Goal: Task Accomplishment & Management: Manage account settings

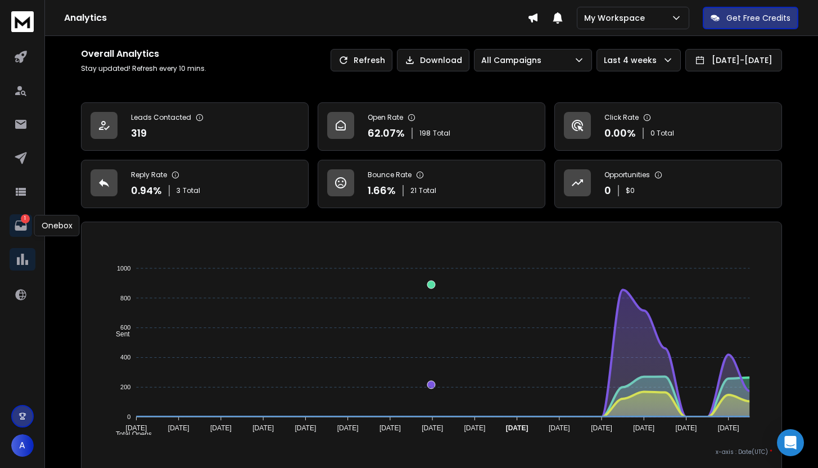
click at [25, 228] on icon at bounding box center [21, 225] width 12 height 10
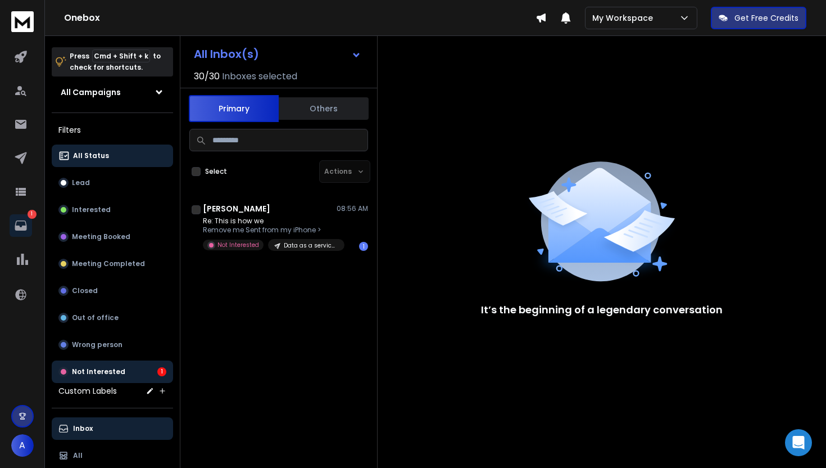
click at [112, 372] on p "Not Interested" at bounding box center [98, 371] width 53 height 9
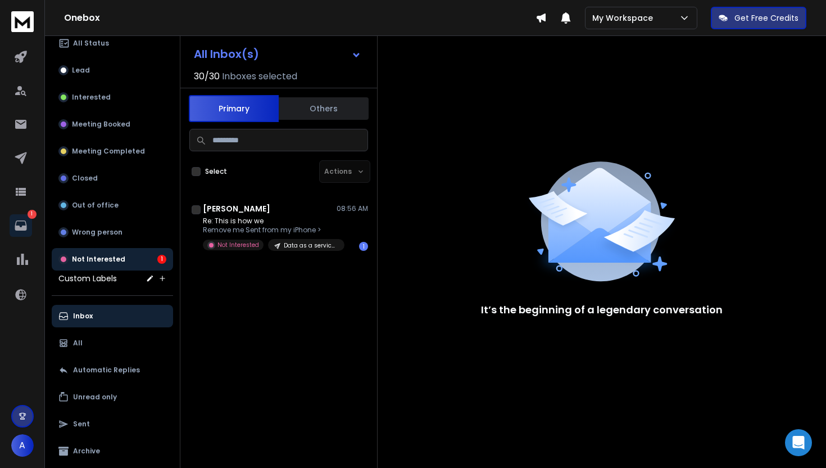
scroll to position [124, 0]
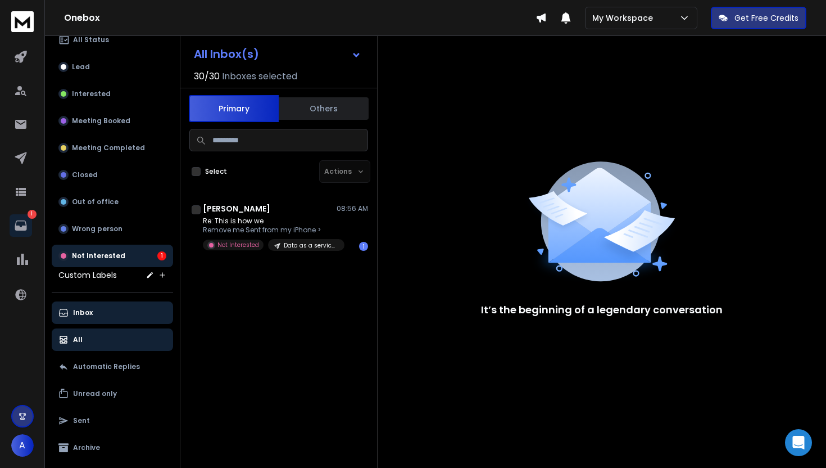
click at [112, 340] on button "All" at bounding box center [112, 339] width 121 height 22
click at [130, 252] on button "Not Interested 1" at bounding box center [112, 256] width 121 height 22
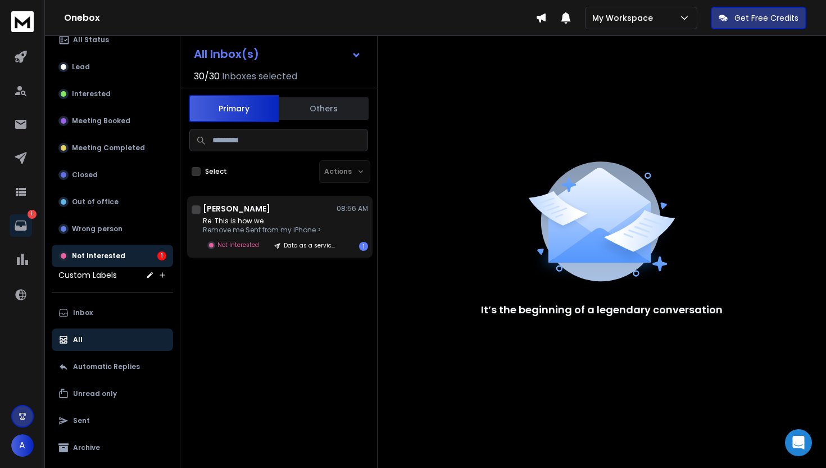
click at [234, 220] on p "Re: This is how we" at bounding box center [270, 220] width 135 height 9
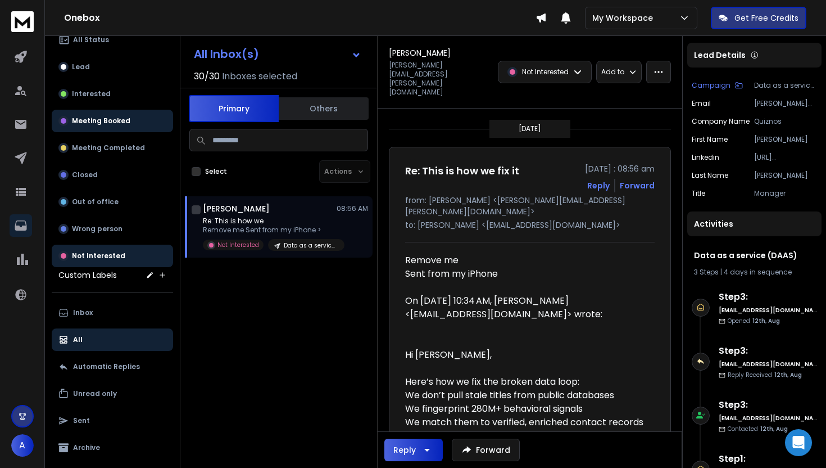
scroll to position [0, 0]
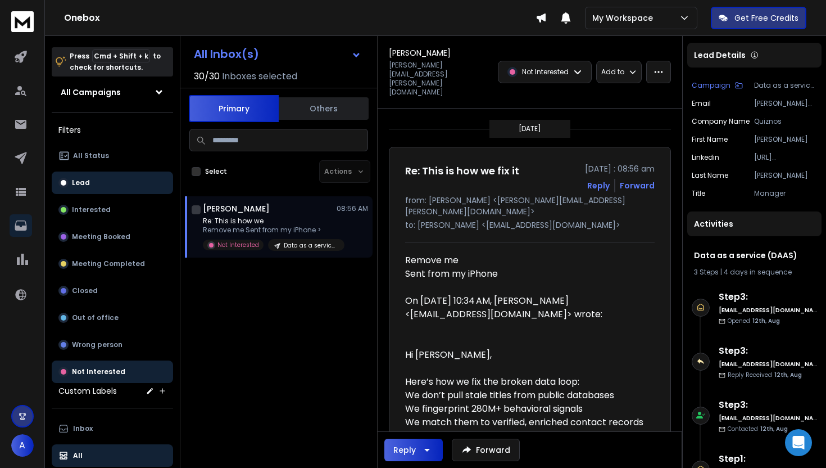
click at [111, 175] on button "Lead" at bounding box center [112, 182] width 121 height 22
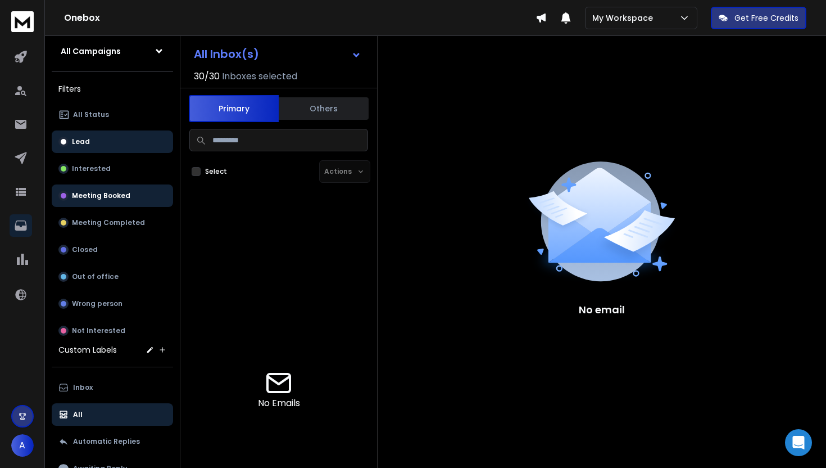
scroll to position [151, 0]
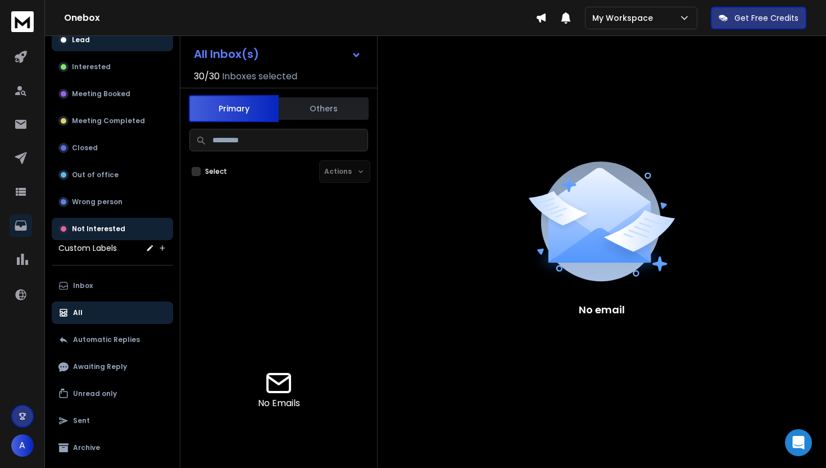
click at [116, 224] on p "Not Interested" at bounding box center [98, 228] width 53 height 9
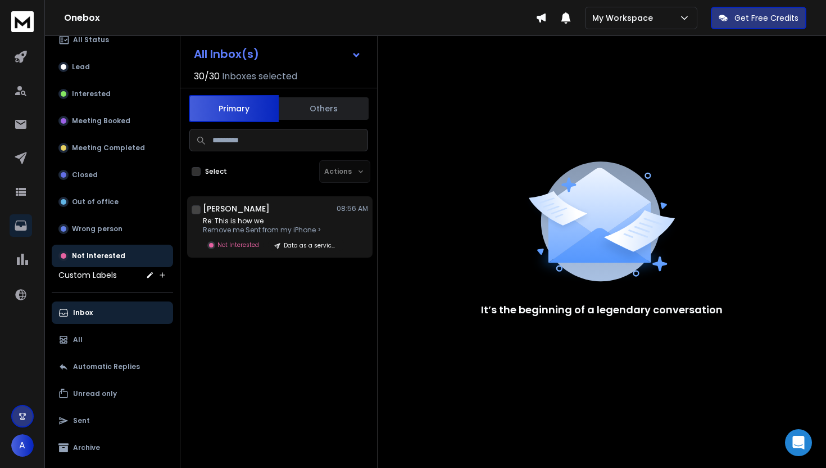
click at [256, 209] on h1 "Daniel Herberg" at bounding box center [236, 208] width 67 height 11
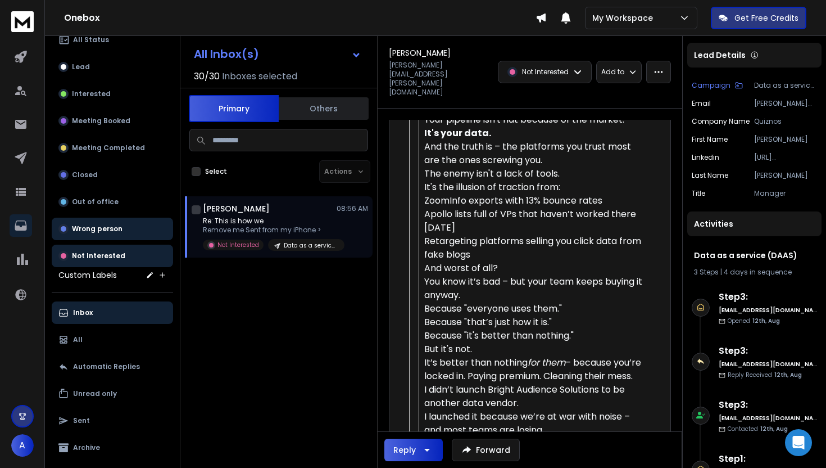
scroll to position [0, 0]
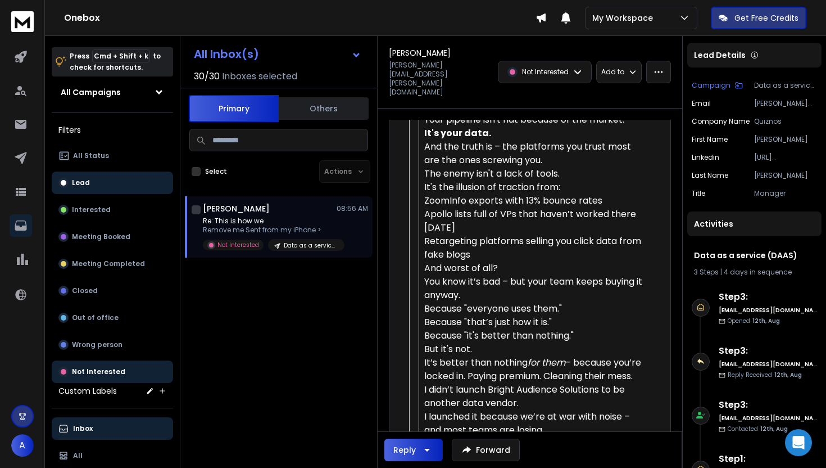
click at [118, 193] on button "Lead" at bounding box center [112, 182] width 121 height 22
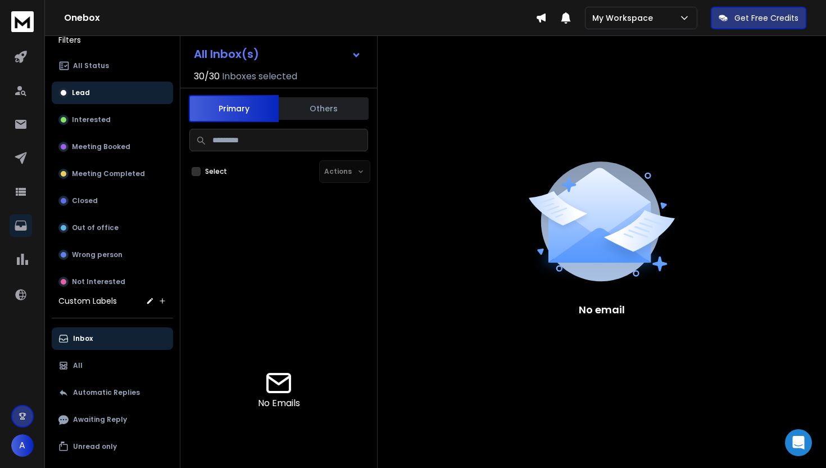
scroll to position [151, 0]
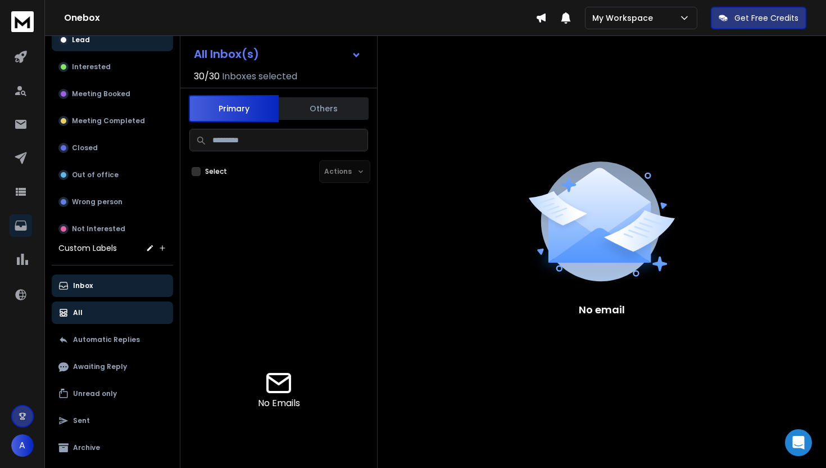
click at [108, 304] on button "All" at bounding box center [112, 312] width 121 height 22
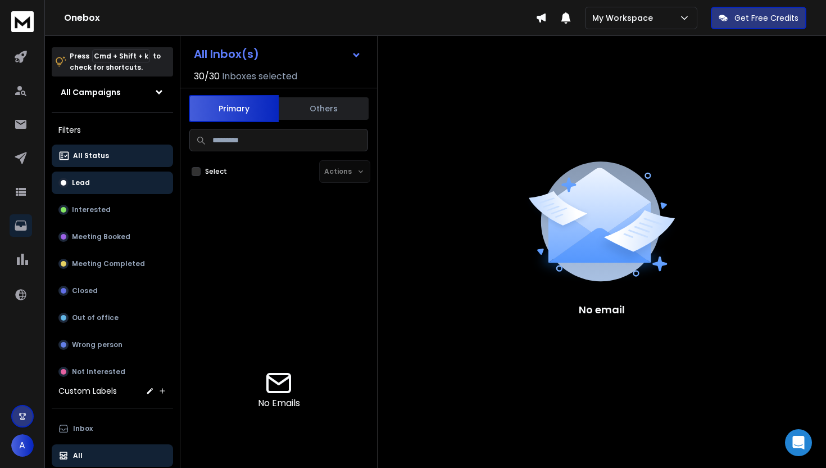
click at [103, 161] on div "All Status" at bounding box center [83, 155] width 51 height 11
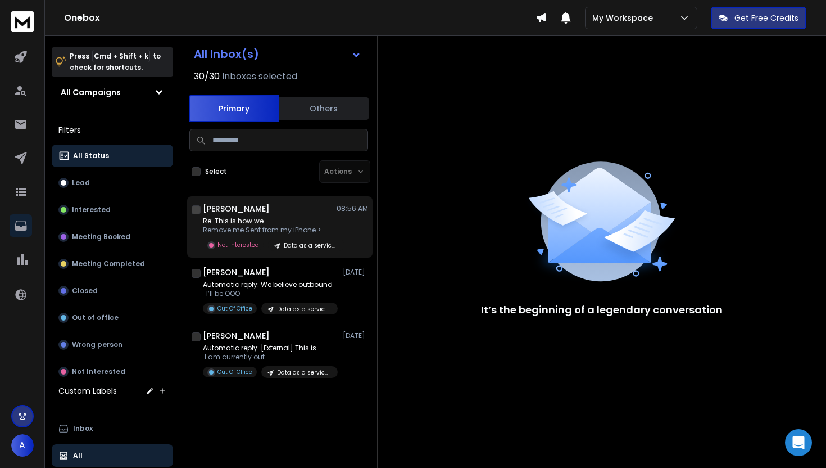
click at [273, 227] on p "Remove me Sent from my iPhone >" at bounding box center [270, 229] width 135 height 9
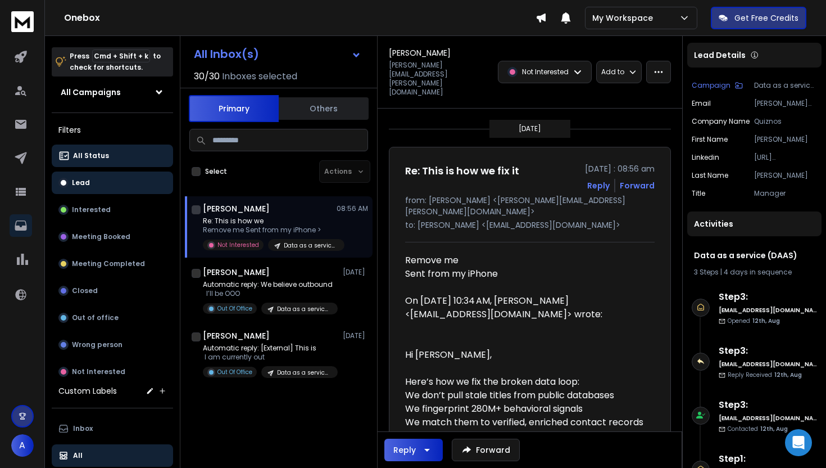
click at [120, 187] on button "Lead" at bounding box center [112, 182] width 121 height 22
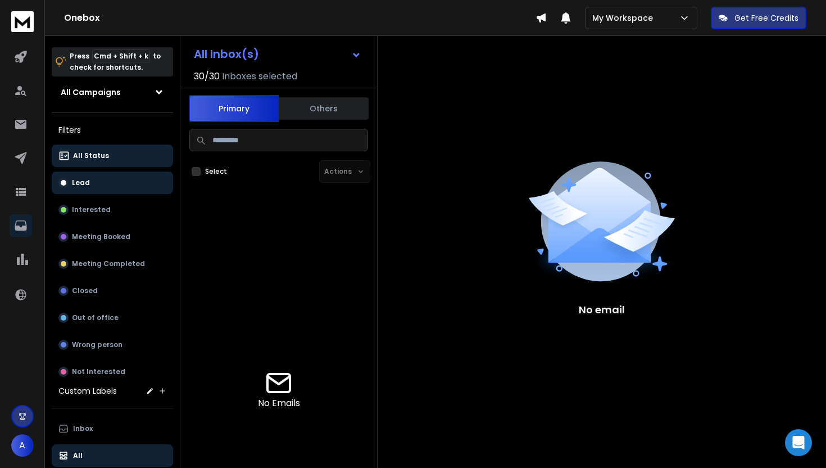
click at [126, 156] on button "All Status" at bounding box center [112, 155] width 121 height 22
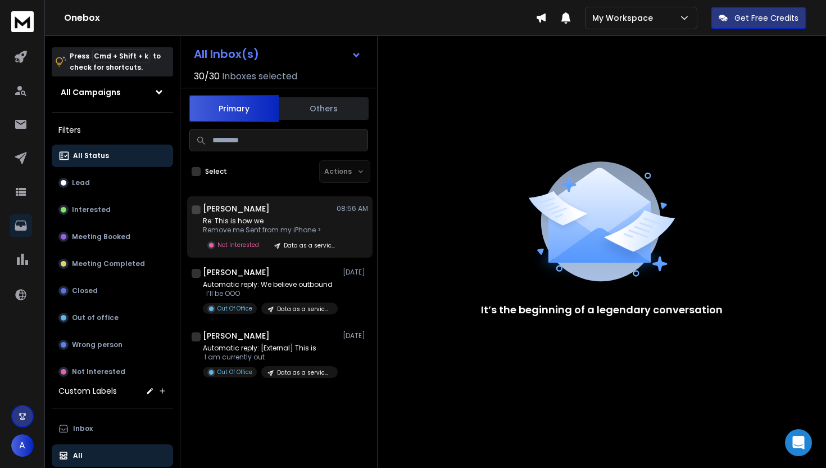
click at [263, 229] on p "Remove me Sent from my iPhone >" at bounding box center [270, 229] width 135 height 9
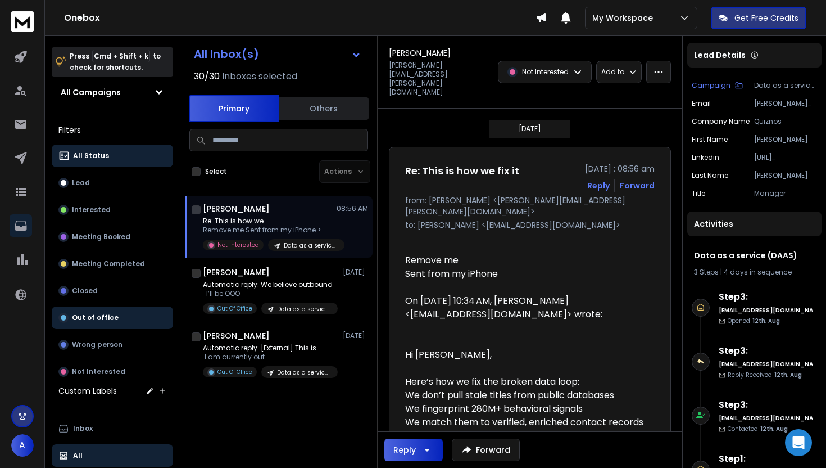
scroll to position [160, 0]
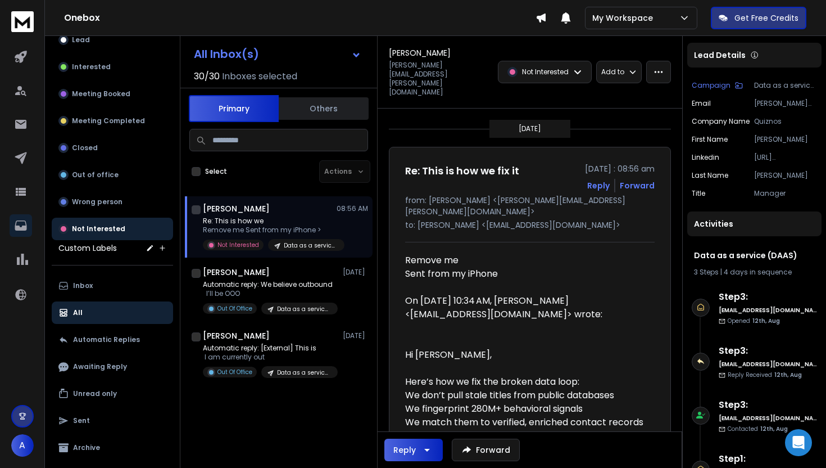
click at [109, 218] on button "Not Interested" at bounding box center [112, 229] width 121 height 22
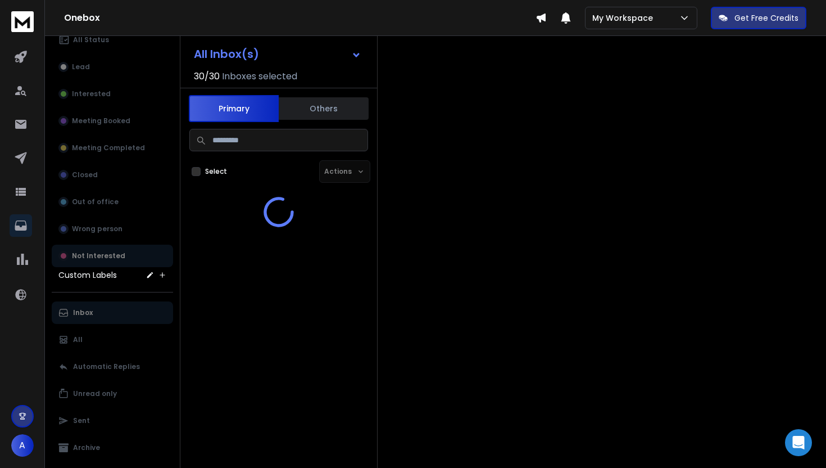
scroll to position [124, 0]
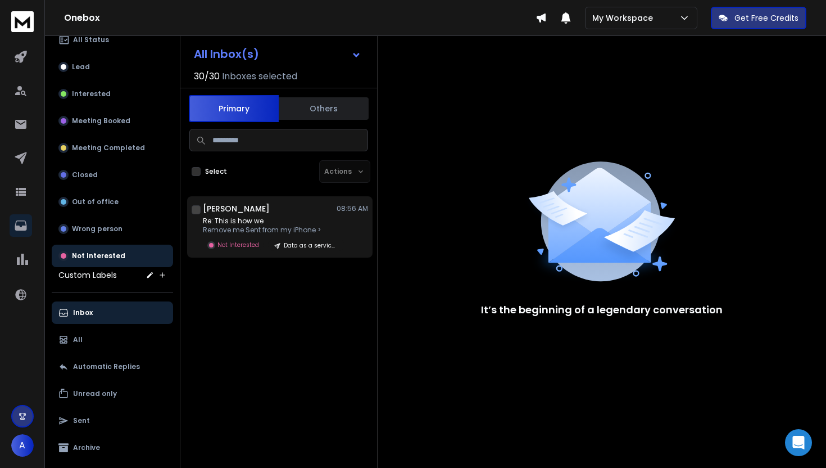
click at [277, 225] on p "Re: This is how we" at bounding box center [270, 220] width 135 height 9
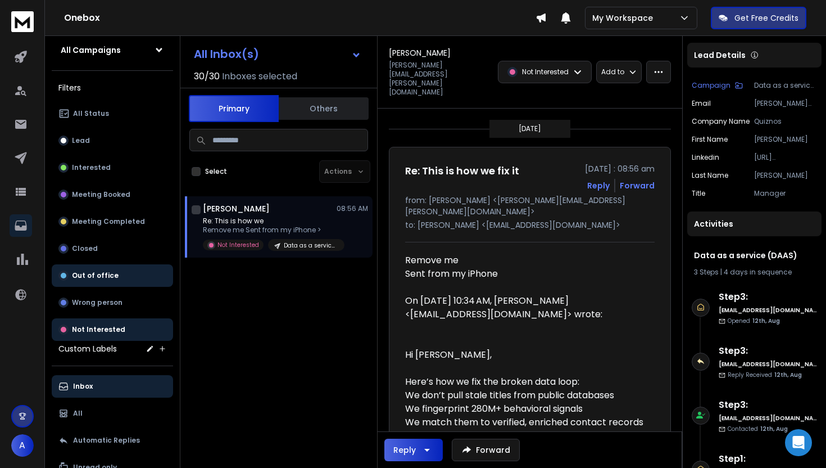
scroll to position [0, 0]
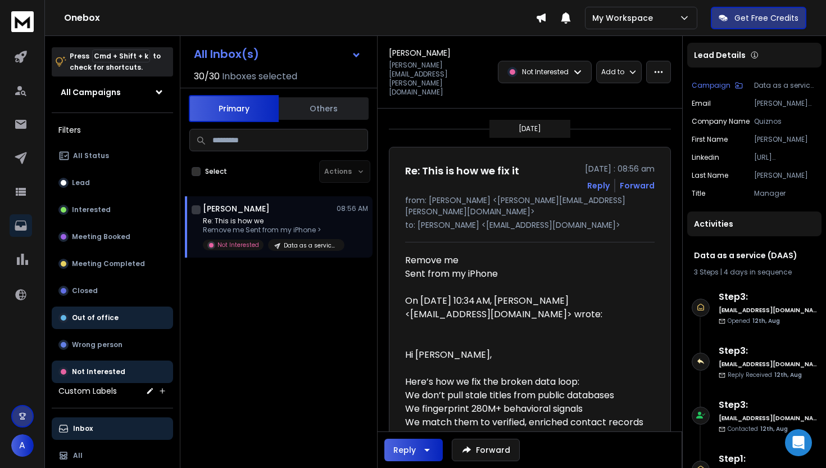
click at [137, 175] on button "Lead" at bounding box center [112, 182] width 121 height 22
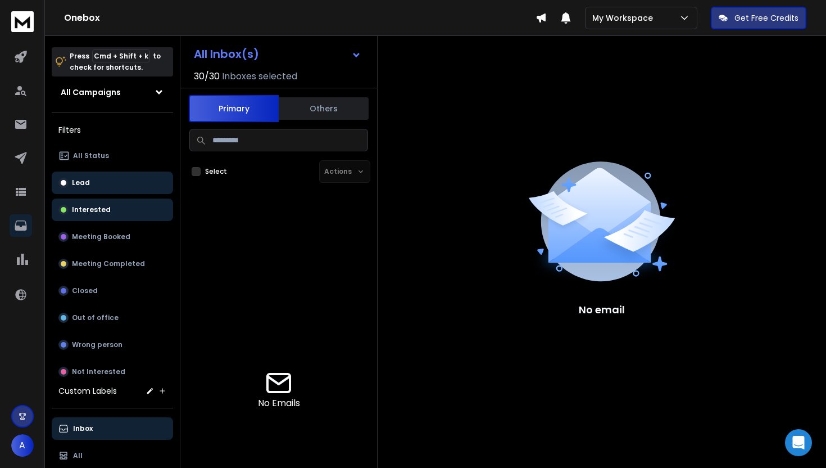
click at [133, 206] on button "Interested" at bounding box center [112, 209] width 121 height 22
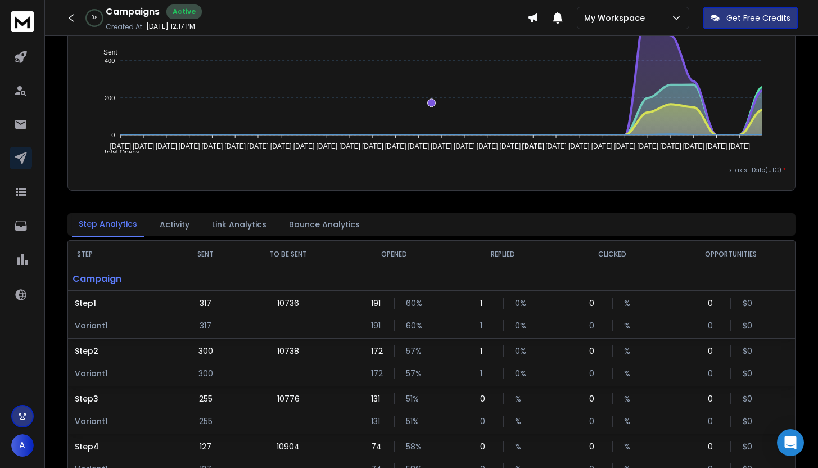
scroll to position [378, 0]
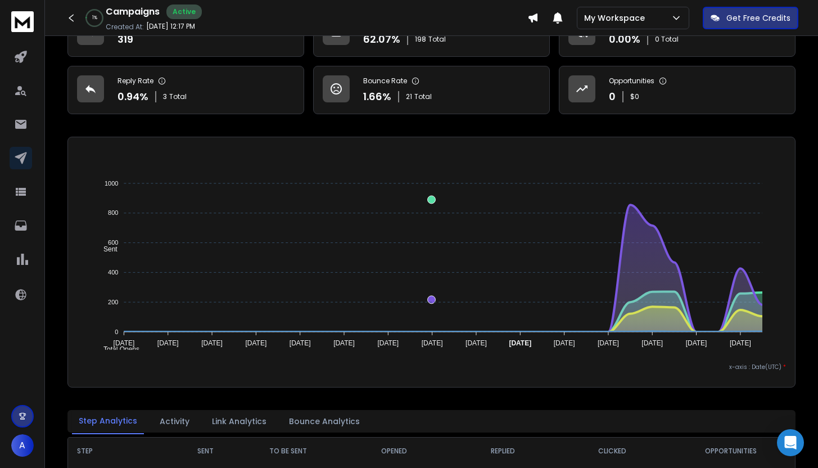
scroll to position [426, 0]
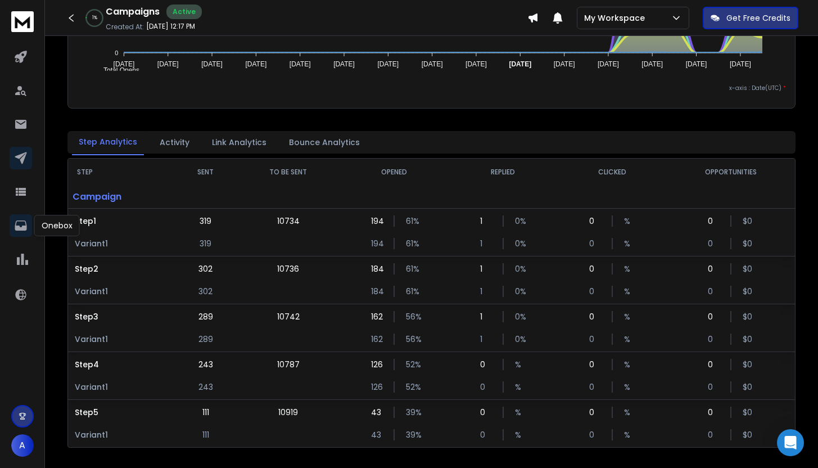
click at [24, 219] on icon at bounding box center [20, 225] width 13 height 13
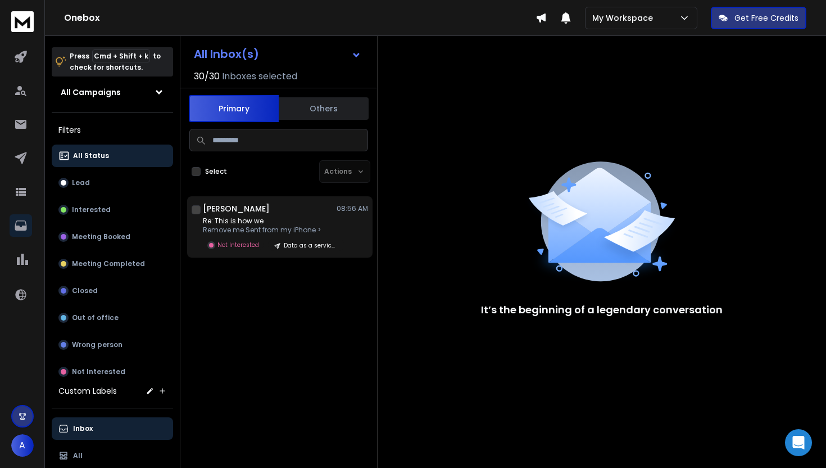
click at [270, 222] on p "Re: This is how we" at bounding box center [270, 220] width 135 height 9
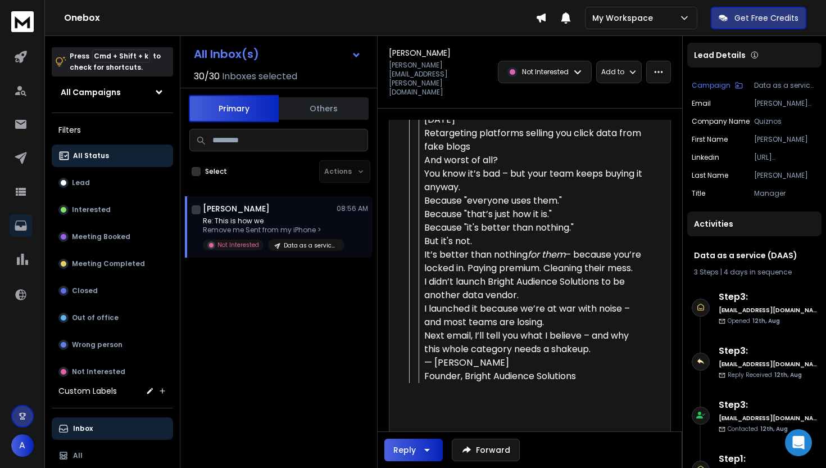
scroll to position [1113, 0]
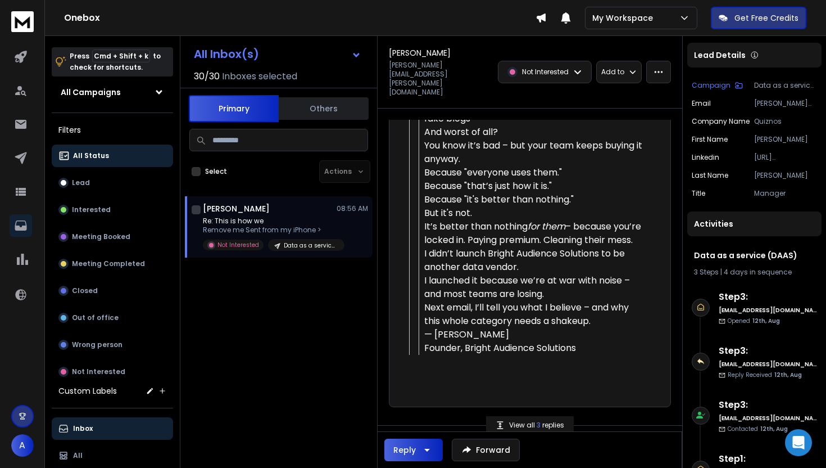
click at [530, 420] on p "View all 3 replies" at bounding box center [536, 424] width 55 height 9
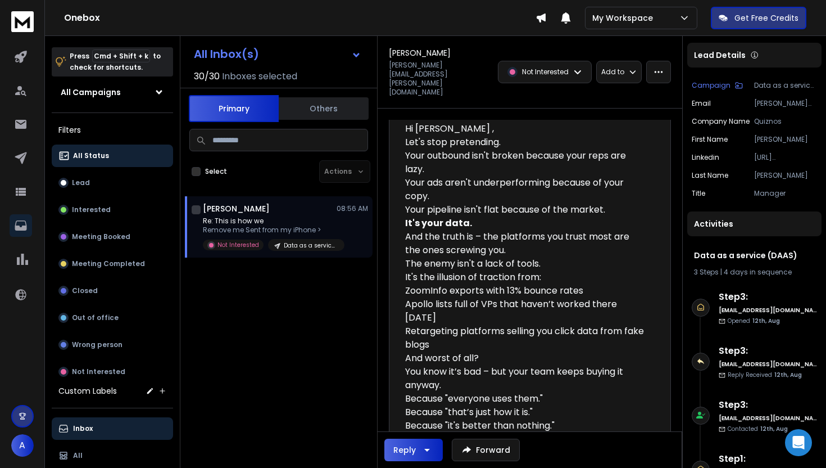
scroll to position [4001, 0]
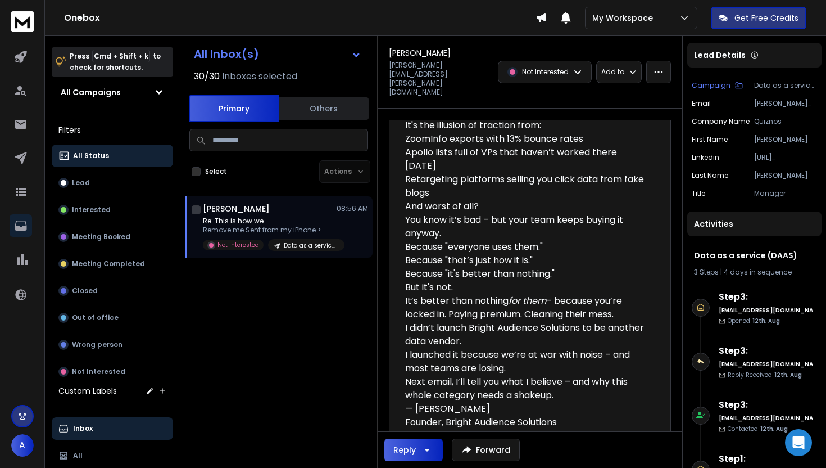
click at [113, 155] on button "All Status" at bounding box center [112, 155] width 121 height 22
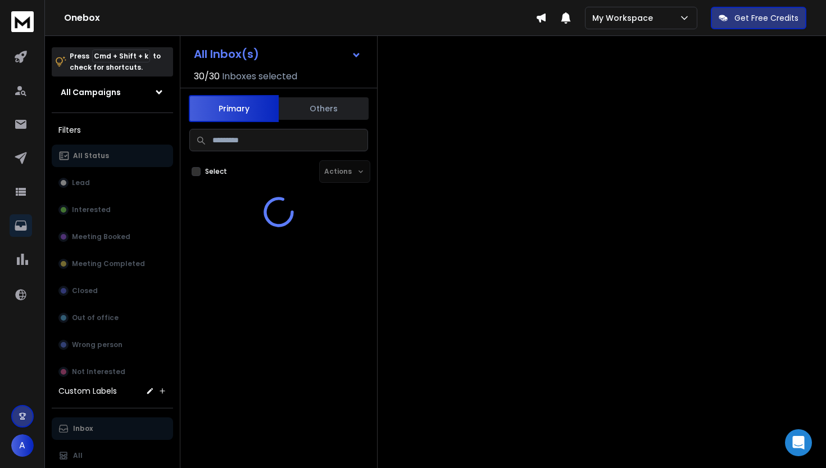
scroll to position [0, 0]
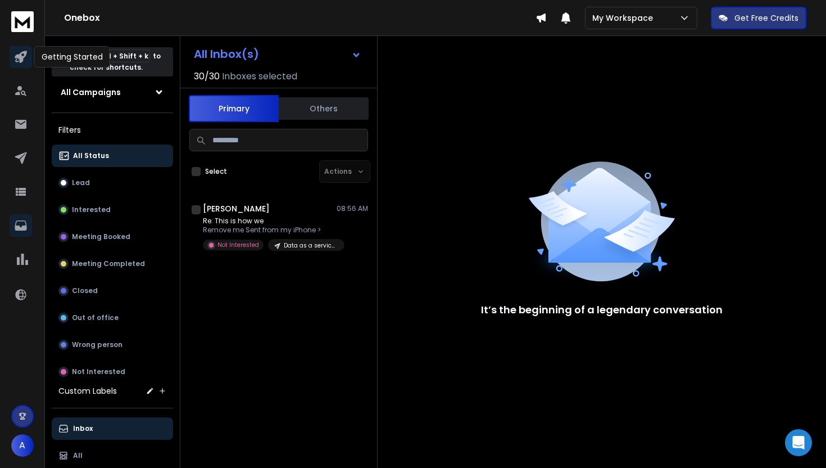
click at [16, 58] on icon at bounding box center [20, 56] width 13 height 13
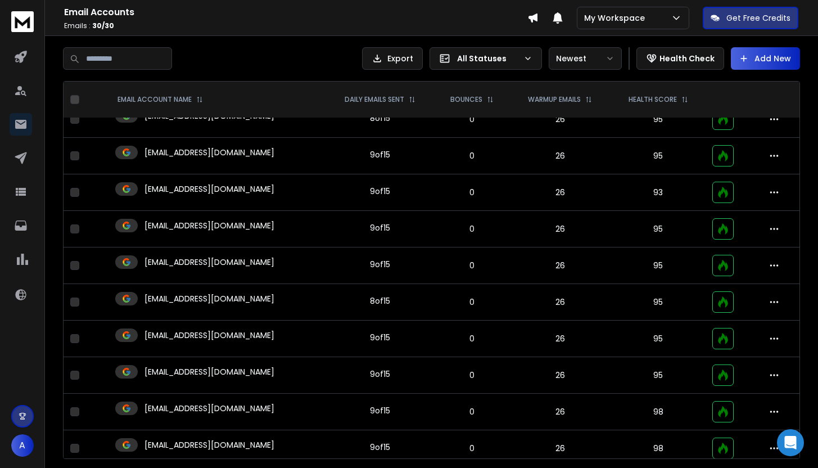
scroll to position [135, 0]
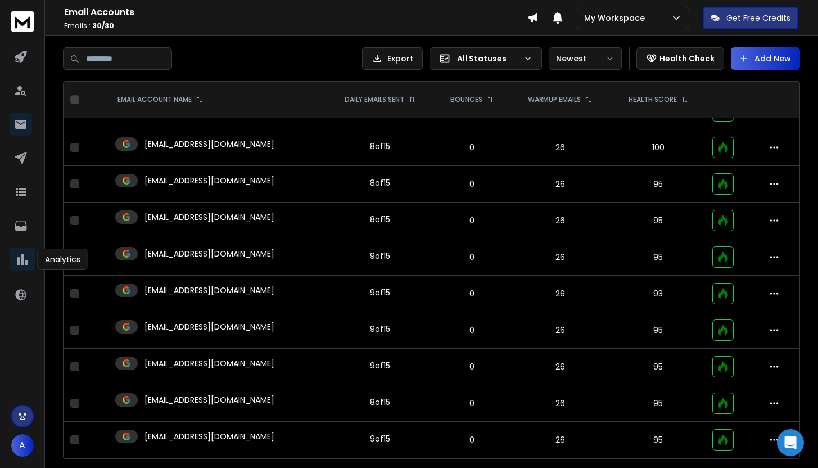
click at [18, 254] on icon at bounding box center [22, 259] width 17 height 17
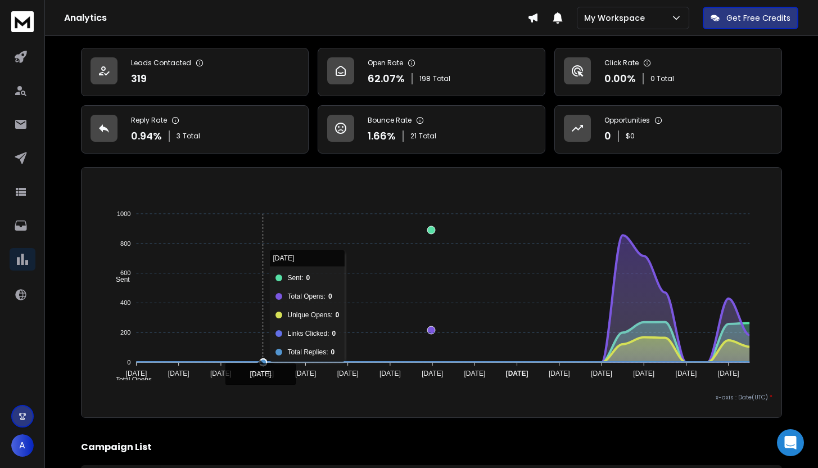
scroll to position [168, 0]
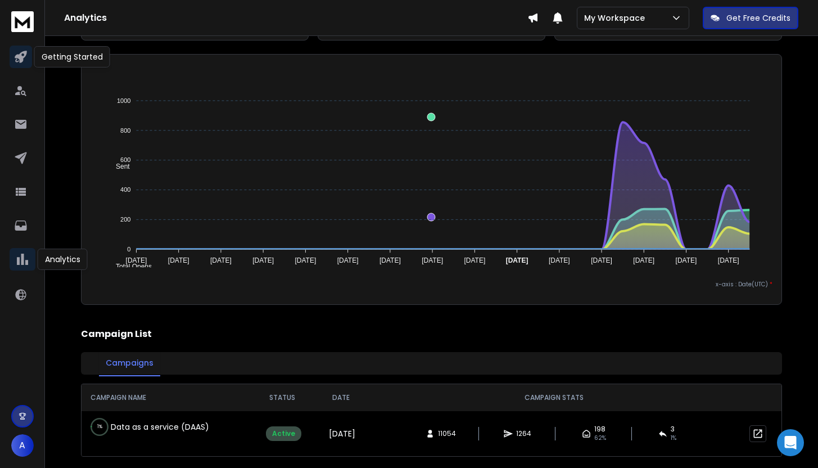
click at [17, 67] on link at bounding box center [21, 57] width 22 height 22
